Goal: Communication & Community: Answer question/provide support

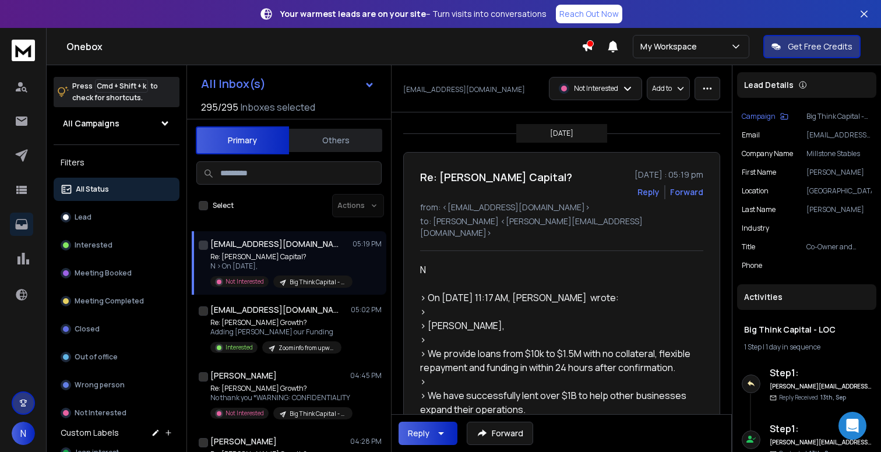
click at [325, 157] on div at bounding box center [289, 171] width 195 height 28
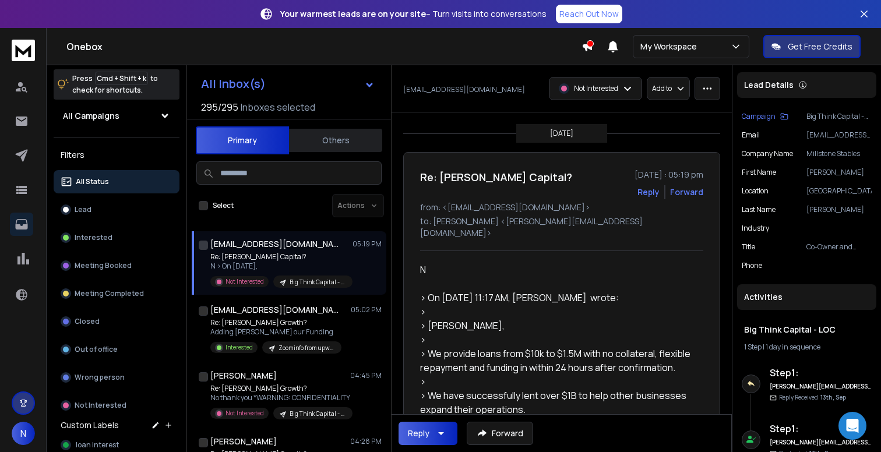
click at [323, 156] on div "Primary Others Select Actions [EMAIL_ADDRESS][DOMAIN_NAME] 05:19 PM Re: [PERSON…" at bounding box center [289, 346] width 204 height 435
click at [323, 154] on div "Primary Others Select Actions [EMAIL_ADDRESS][DOMAIN_NAME] 05:19 PM Re: [PERSON…" at bounding box center [289, 346] width 204 height 435
click at [316, 141] on button "Others" at bounding box center [335, 141] width 93 height 26
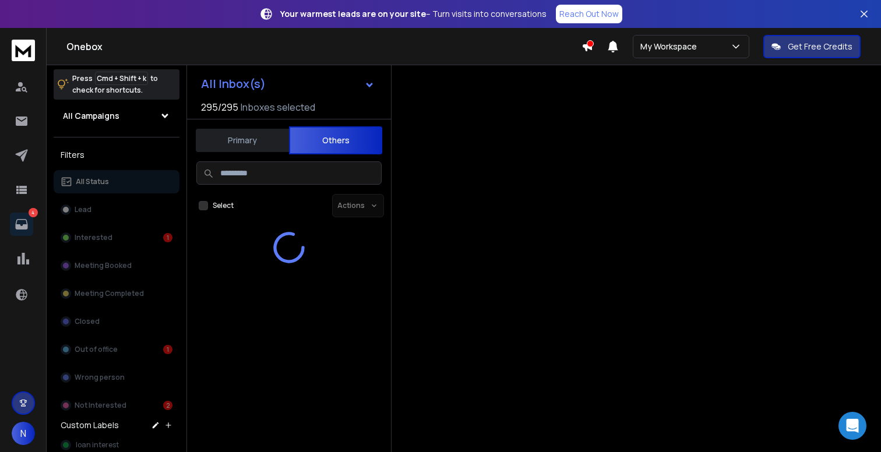
click at [252, 139] on button "Primary" at bounding box center [242, 141] width 93 height 26
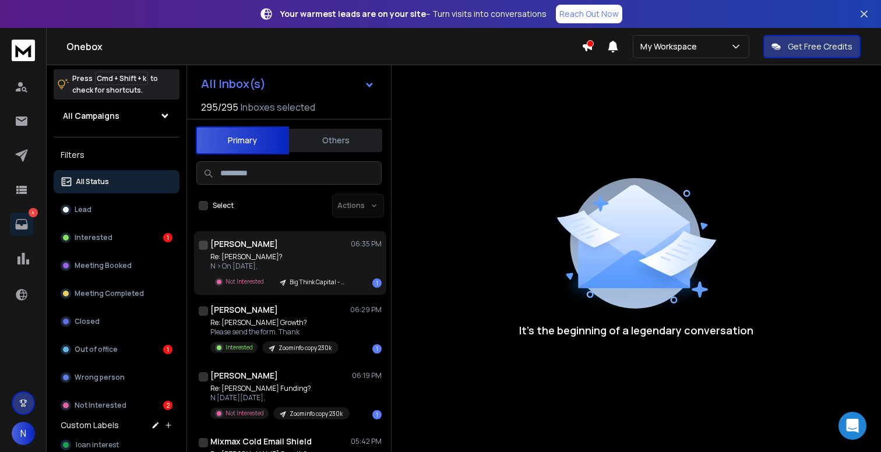
click at [311, 265] on p "N > On [DATE]," at bounding box center [280, 266] width 140 height 9
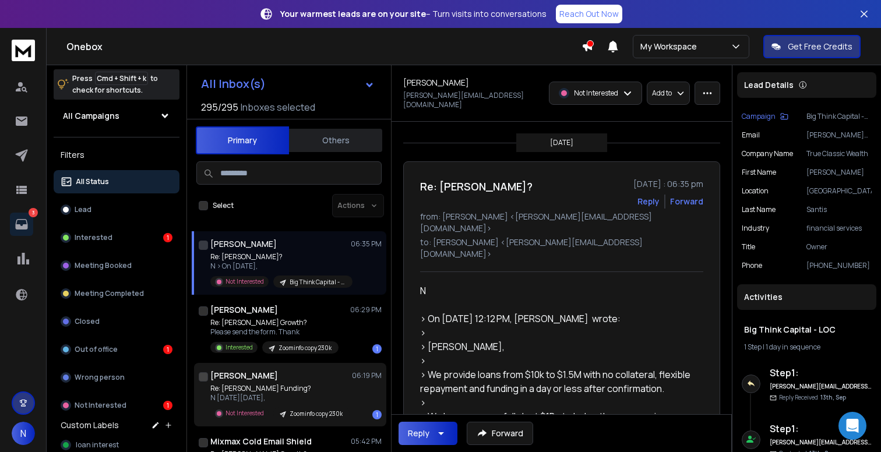
click at [311, 386] on p "Re: [PERSON_NAME] Funding?" at bounding box center [279, 388] width 139 height 9
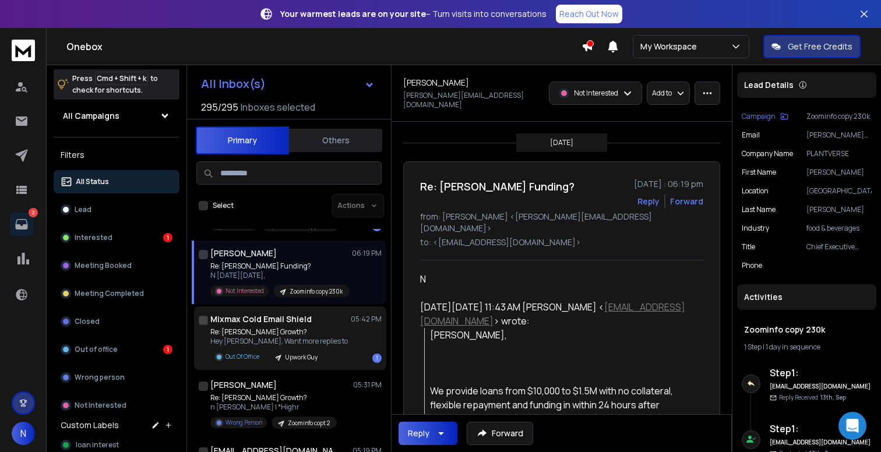
click at [302, 330] on p "Re: [PERSON_NAME] Growth?" at bounding box center [279, 332] width 138 height 9
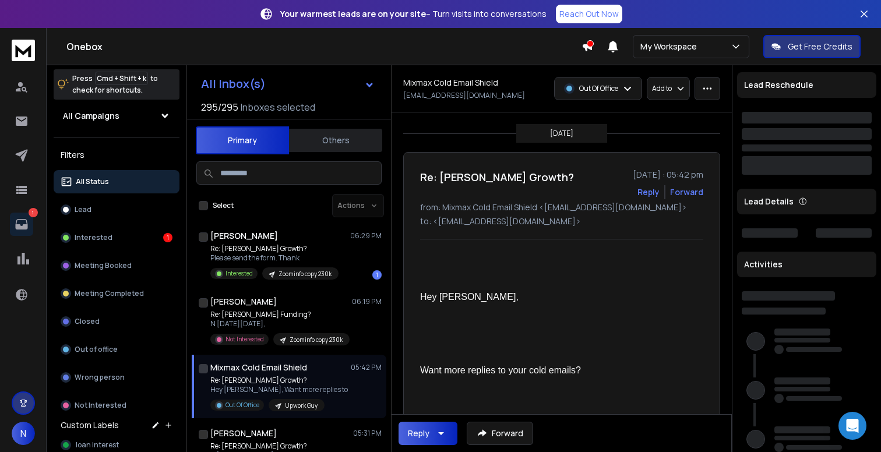
scroll to position [6, 0]
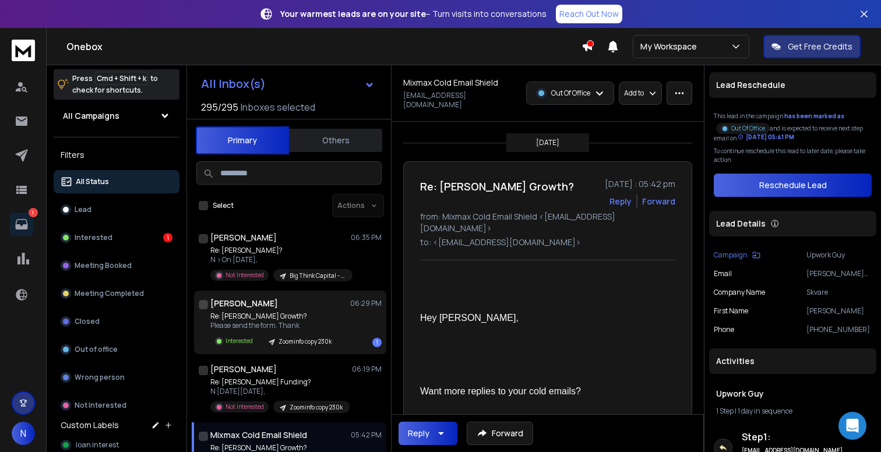
click at [310, 312] on p "Re: [PERSON_NAME] Growth?" at bounding box center [274, 316] width 128 height 9
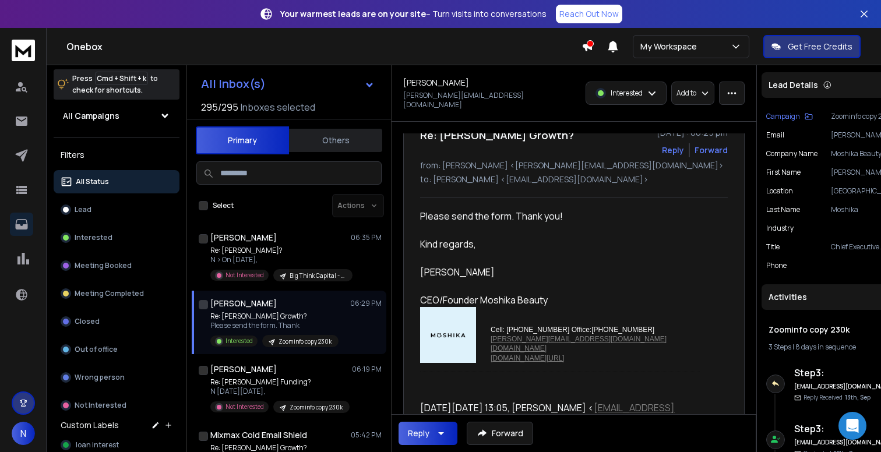
scroll to position [15, 0]
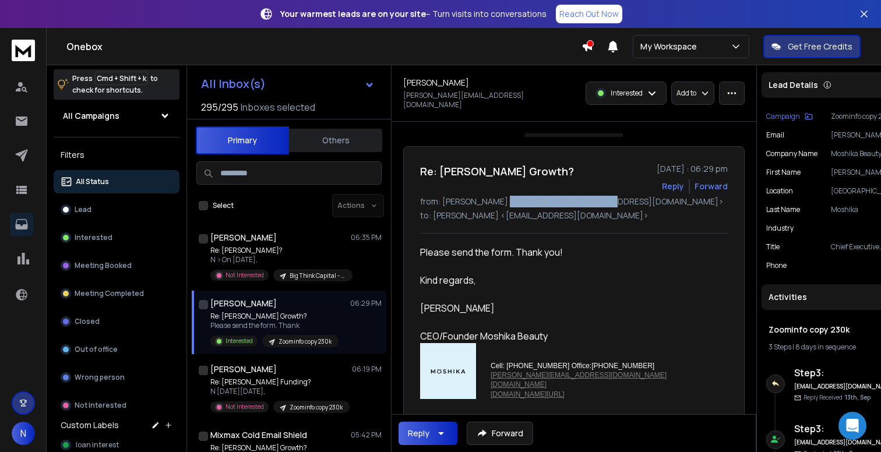
drag, startPoint x: 596, startPoint y: 191, endPoint x: 497, endPoint y: 189, distance: 99.1
click at [497, 196] on p "from: [PERSON_NAME] <[PERSON_NAME][EMAIL_ADDRESS][DOMAIN_NAME]>" at bounding box center [574, 202] width 308 height 12
copy p "[PERSON_NAME][EMAIL_ADDRESS][DOMAIN_NAME]"
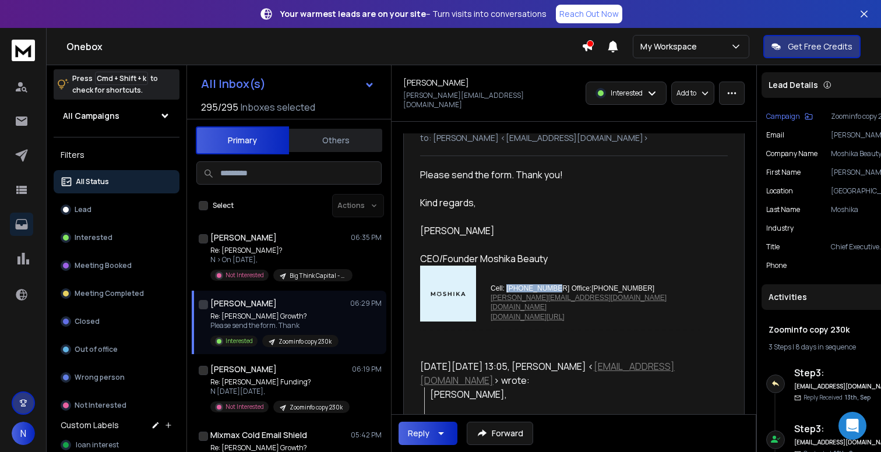
drag, startPoint x: 507, startPoint y: 277, endPoint x: 550, endPoint y: 277, distance: 43.1
click at [550, 284] on span "Cell: [PHONE_NUMBER] Office:" at bounding box center [541, 288] width 101 height 8
copy span "[PHONE_NUMBER]"
click at [412, 432] on div "Reply" at bounding box center [419, 434] width 22 height 12
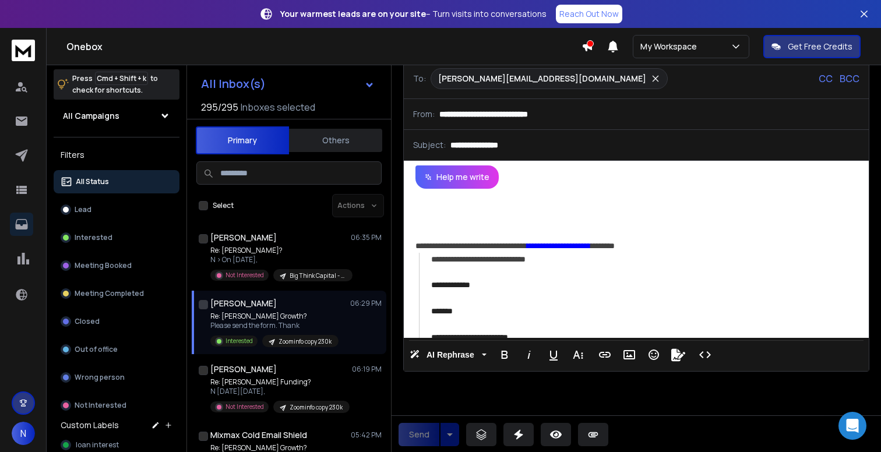
scroll to position [0, 0]
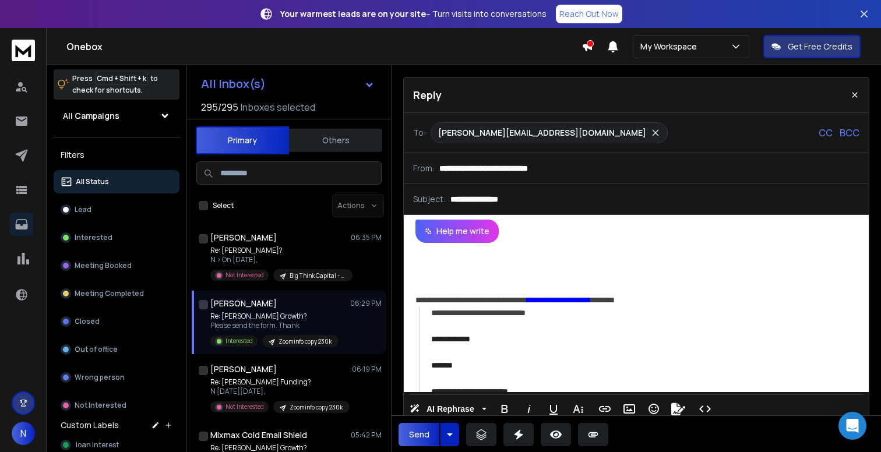
click at [673, 136] on input at bounding box center [714, 132] width 82 height 21
paste input "**********"
type input "**********"
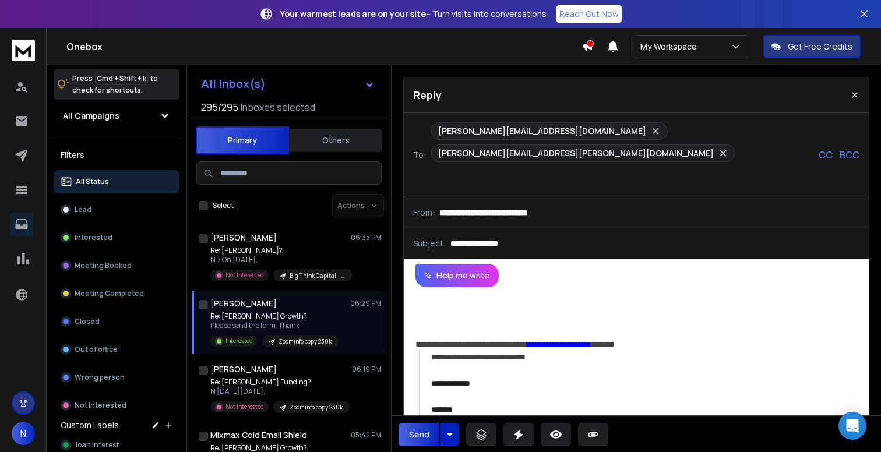
click at [505, 260] on div "**********" at bounding box center [636, 364] width 465 height 210
click at [421, 448] on div "Send" at bounding box center [637, 435] width 490 height 38
click at [426, 425] on button "Send" at bounding box center [419, 434] width 41 height 23
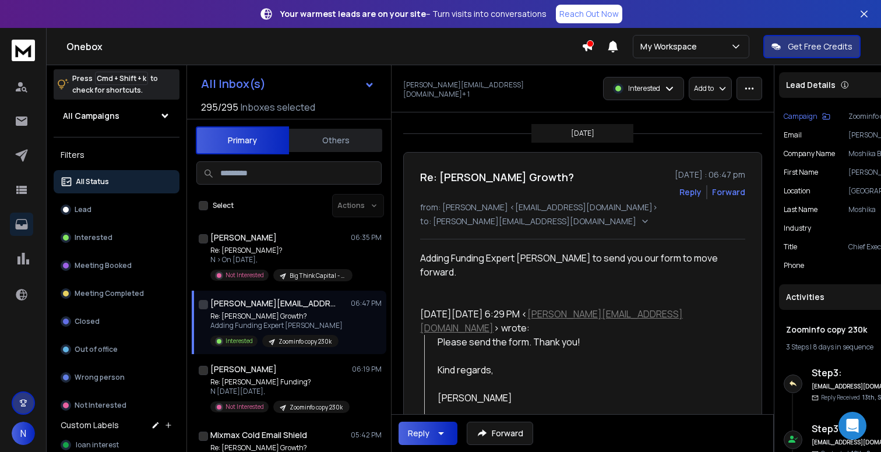
click at [326, 137] on button "Others" at bounding box center [335, 141] width 93 height 26
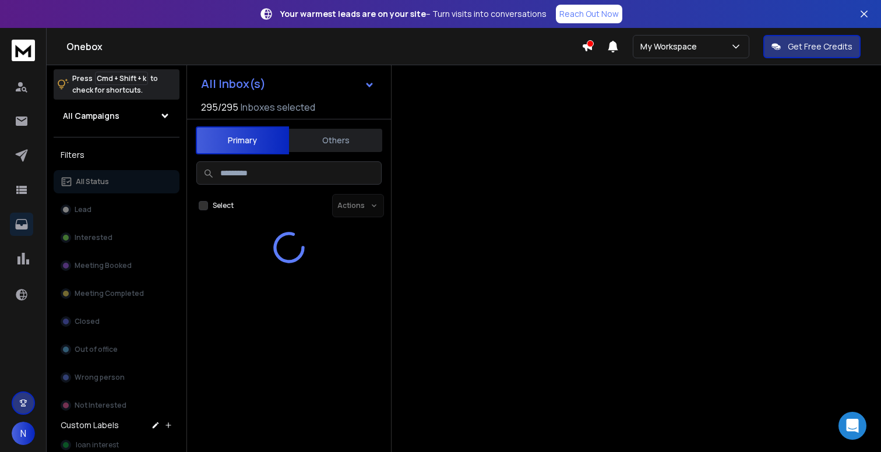
click at [248, 143] on button "Primary" at bounding box center [242, 140] width 93 height 28
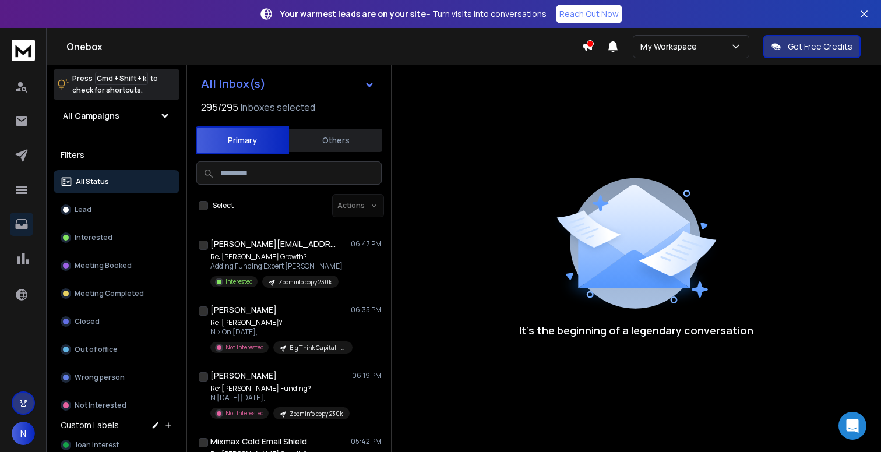
click at [315, 151] on button "Others" at bounding box center [335, 141] width 93 height 26
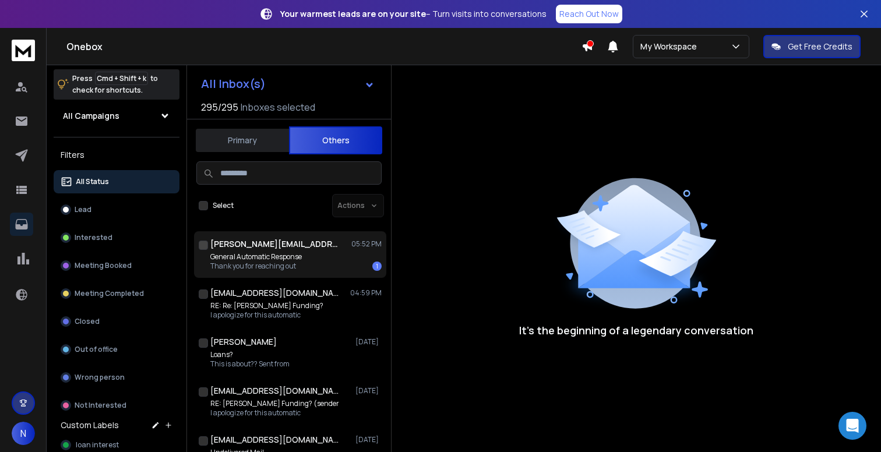
click at [261, 252] on div "[PERSON_NAME][EMAIL_ADDRESS][DOMAIN_NAME] 05:52 PM General Automatic Response T…" at bounding box center [295, 254] width 171 height 33
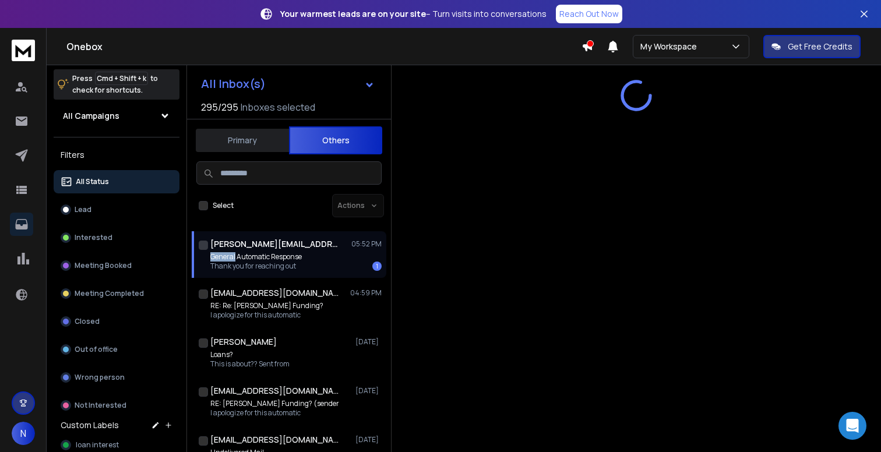
click at [261, 252] on div "[PERSON_NAME][EMAIL_ADDRESS][DOMAIN_NAME] 05:52 PM General Automatic Response T…" at bounding box center [295, 254] width 171 height 33
